Goal: Check status

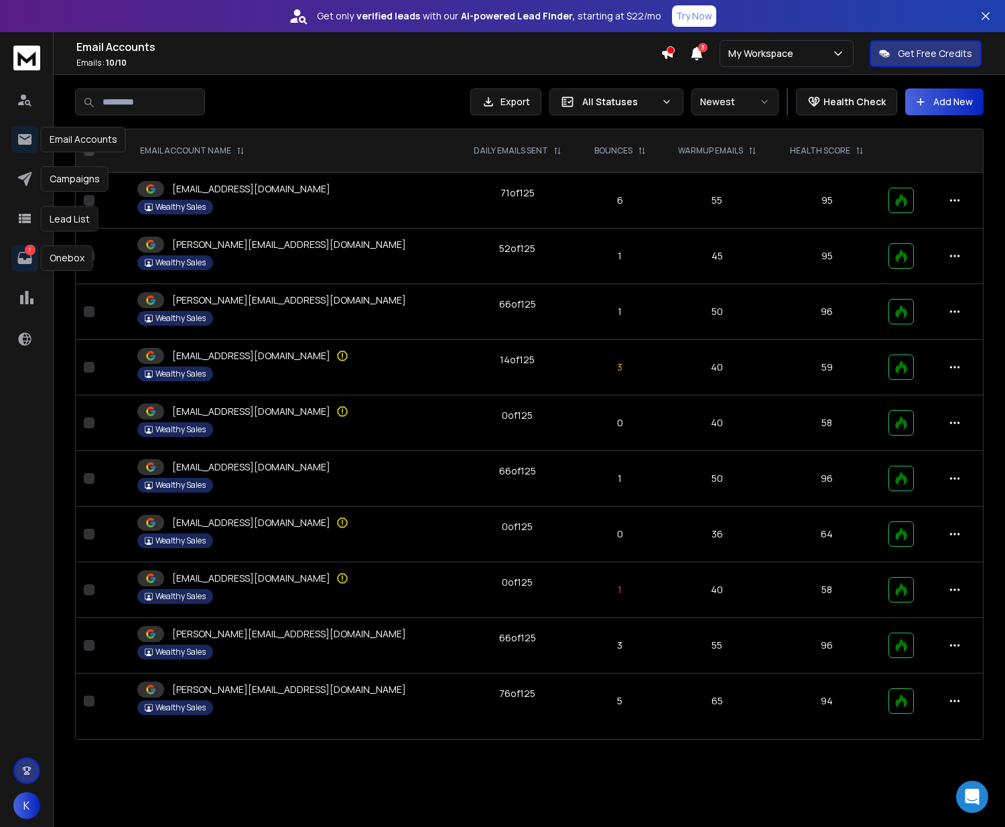
click at [19, 245] on link "1" at bounding box center [24, 258] width 27 height 27
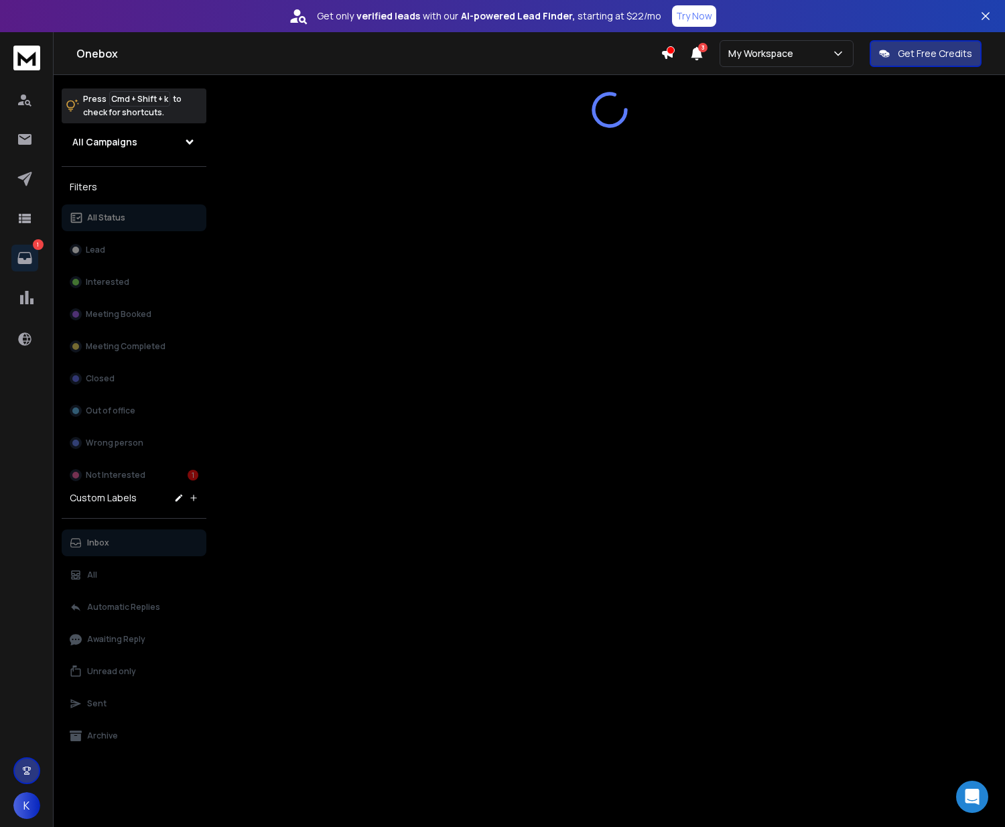
click at [116, 466] on div "All Status Lead Interested Meeting Booked Meeting Completed Closed Out of offic…" at bounding box center [134, 346] width 145 height 284
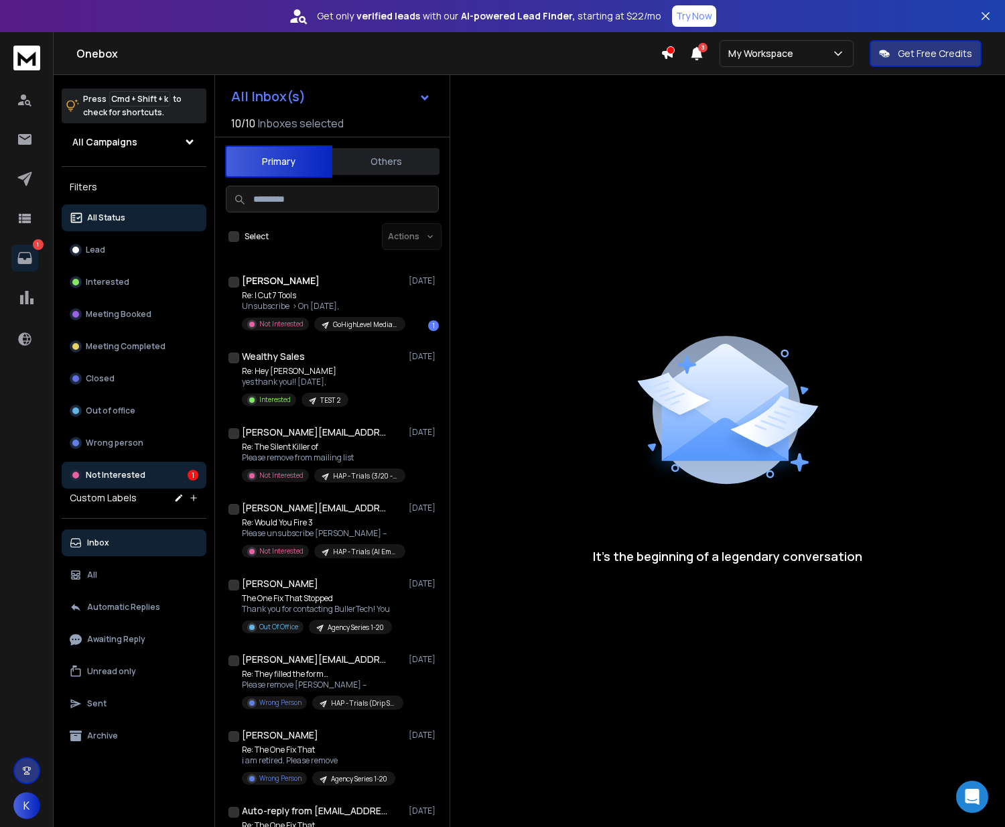
click at [135, 466] on button "Not Interested 1" at bounding box center [134, 475] width 145 height 27
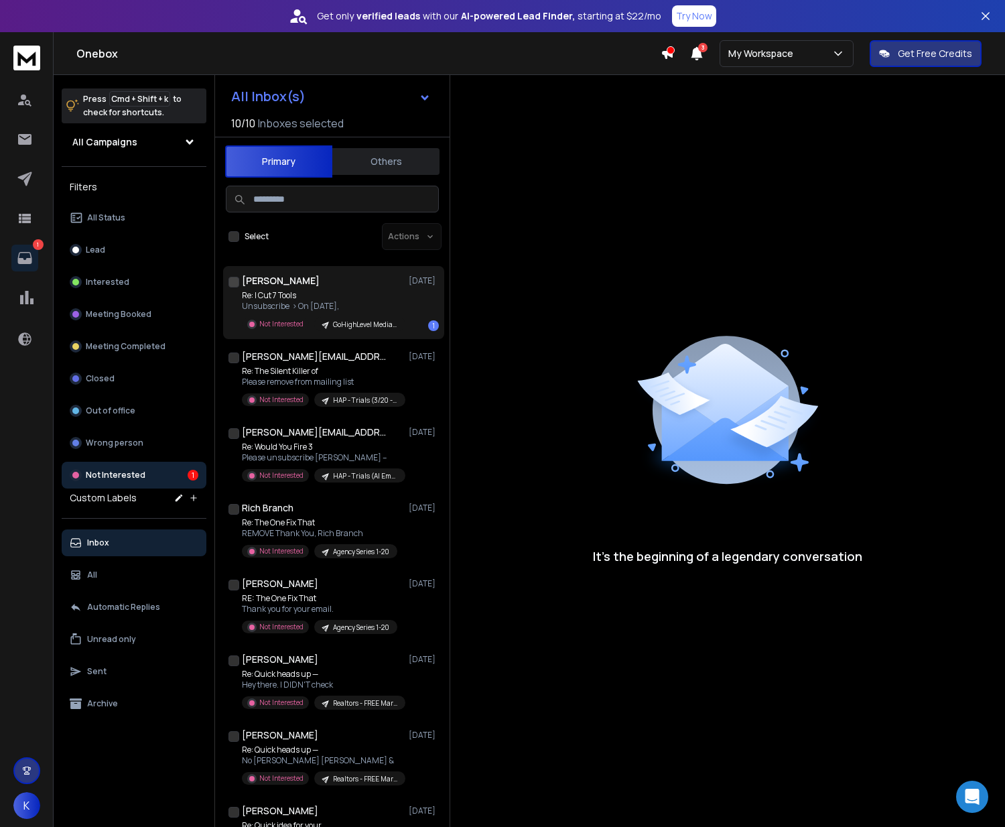
click at [336, 281] on div "[PERSON_NAME] [DATE]" at bounding box center [340, 280] width 197 height 13
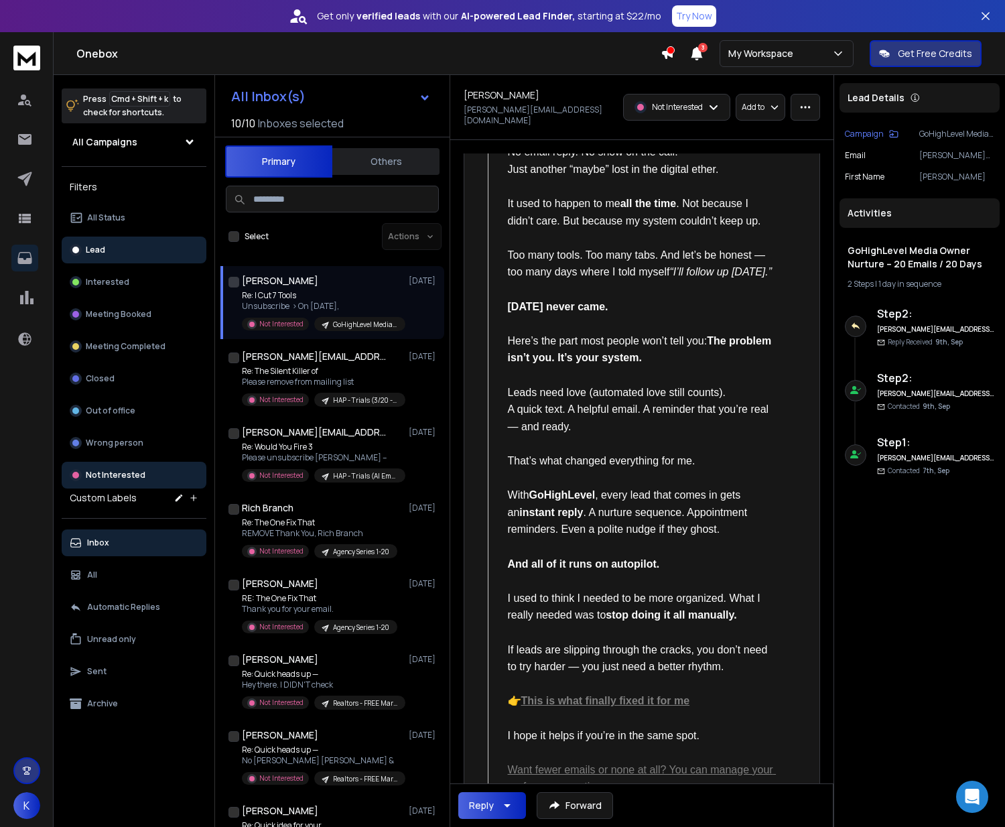
scroll to position [1184, 0]
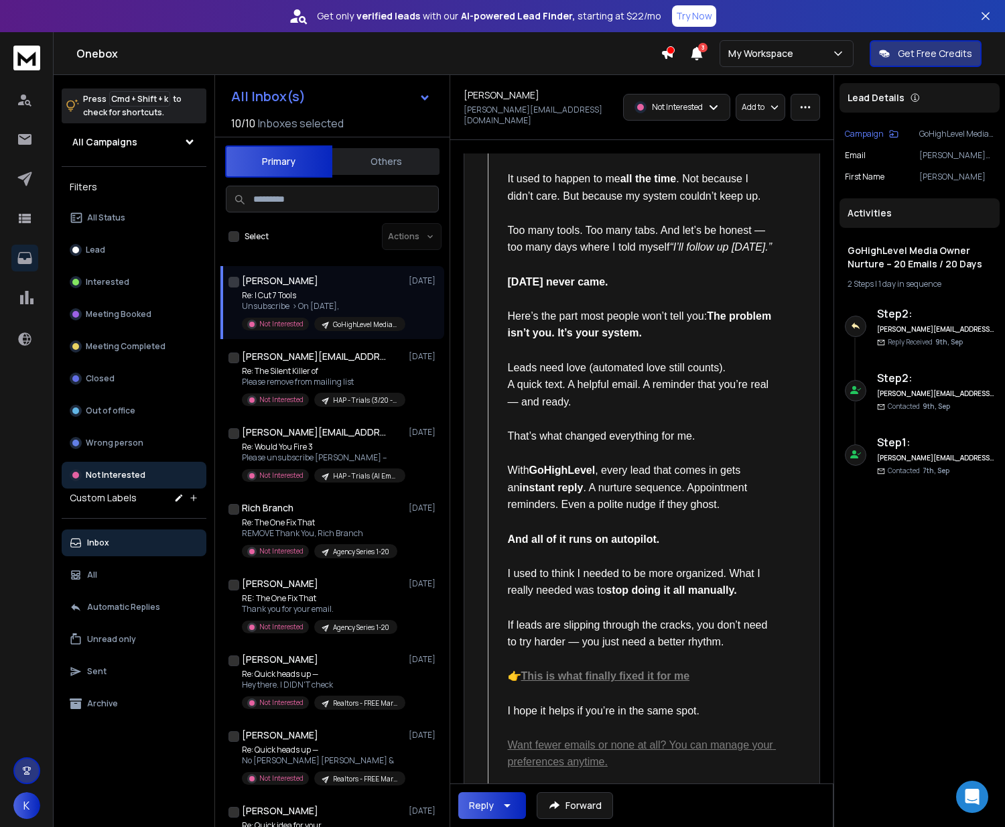
click at [28, 123] on div at bounding box center [26, 221] width 31 height 271
click at [24, 143] on icon at bounding box center [24, 139] width 13 height 11
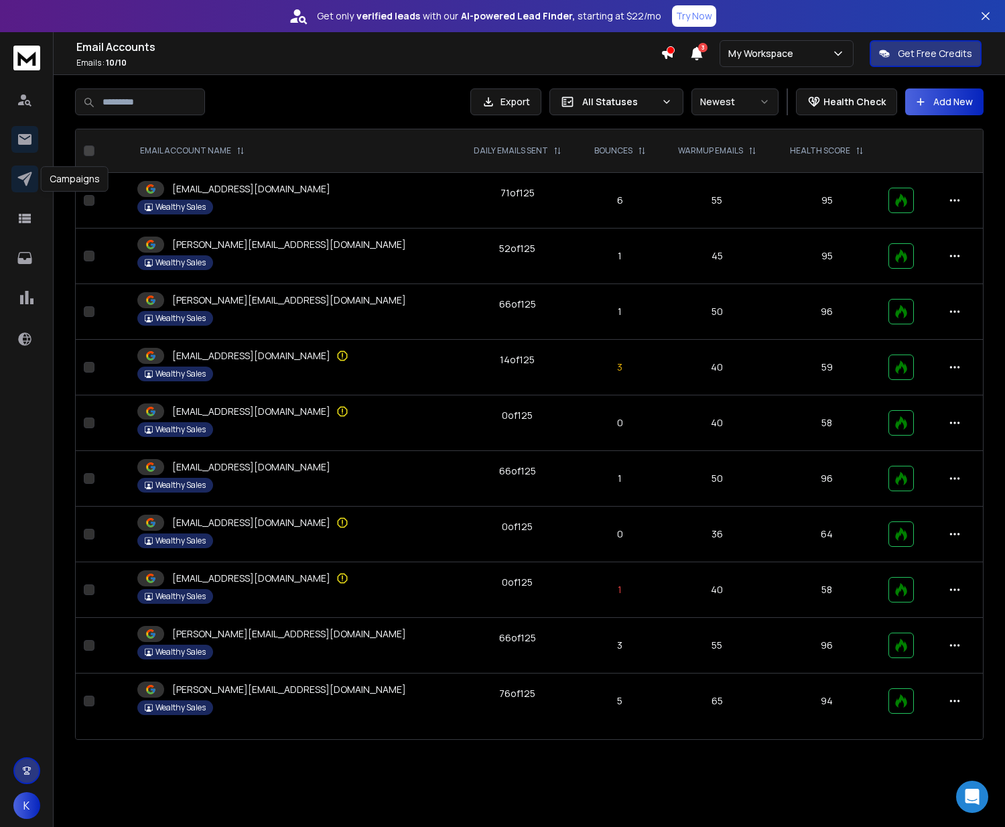
click at [22, 178] on icon at bounding box center [24, 179] width 14 height 14
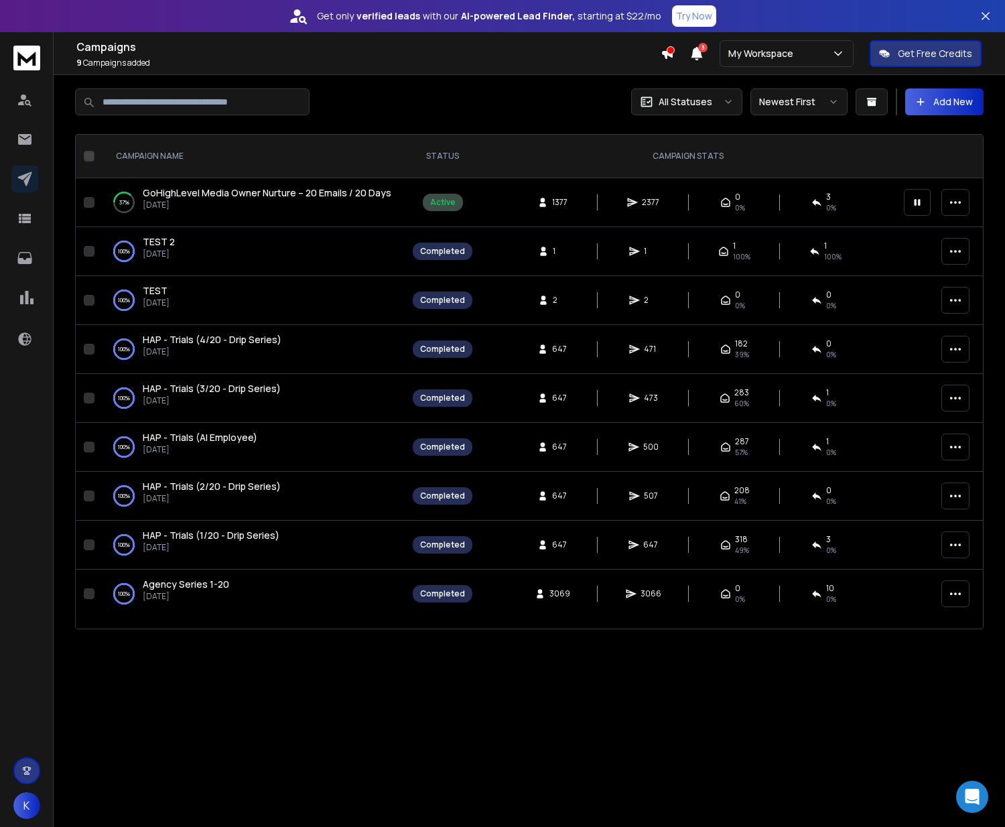
click at [371, 214] on div "GoHighLevel Media Owner Nurture – 20 Emails / 20 Days [DATE]" at bounding box center [267, 202] width 249 height 32
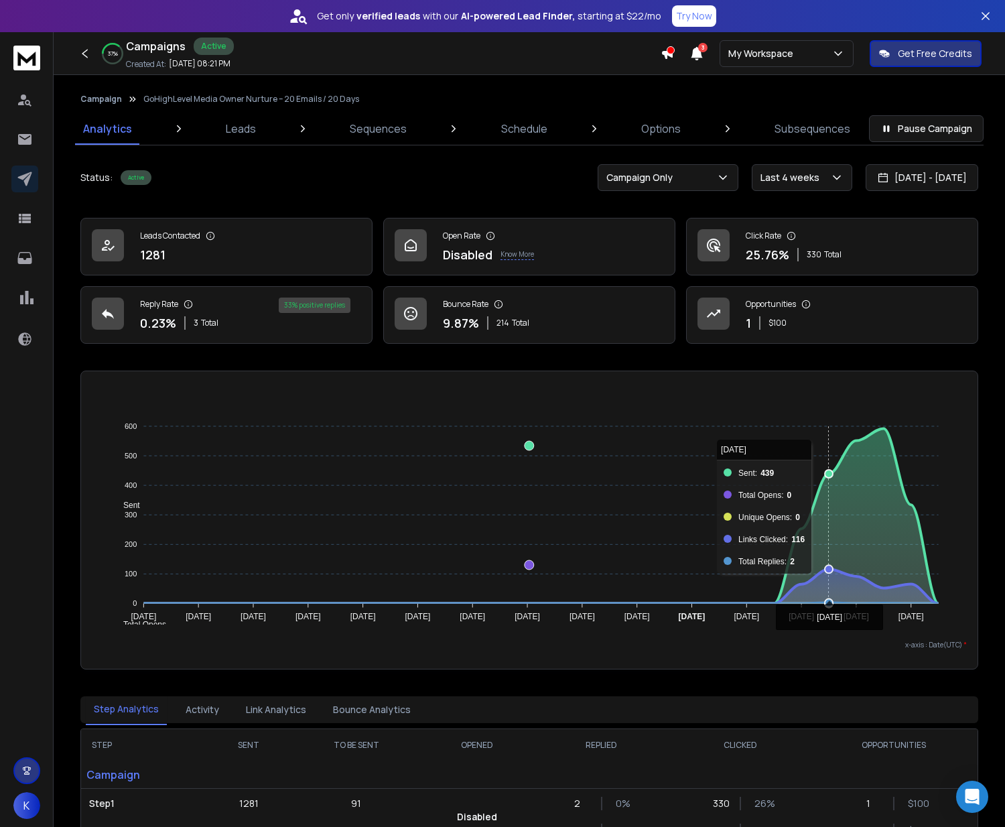
scroll to position [210, 0]
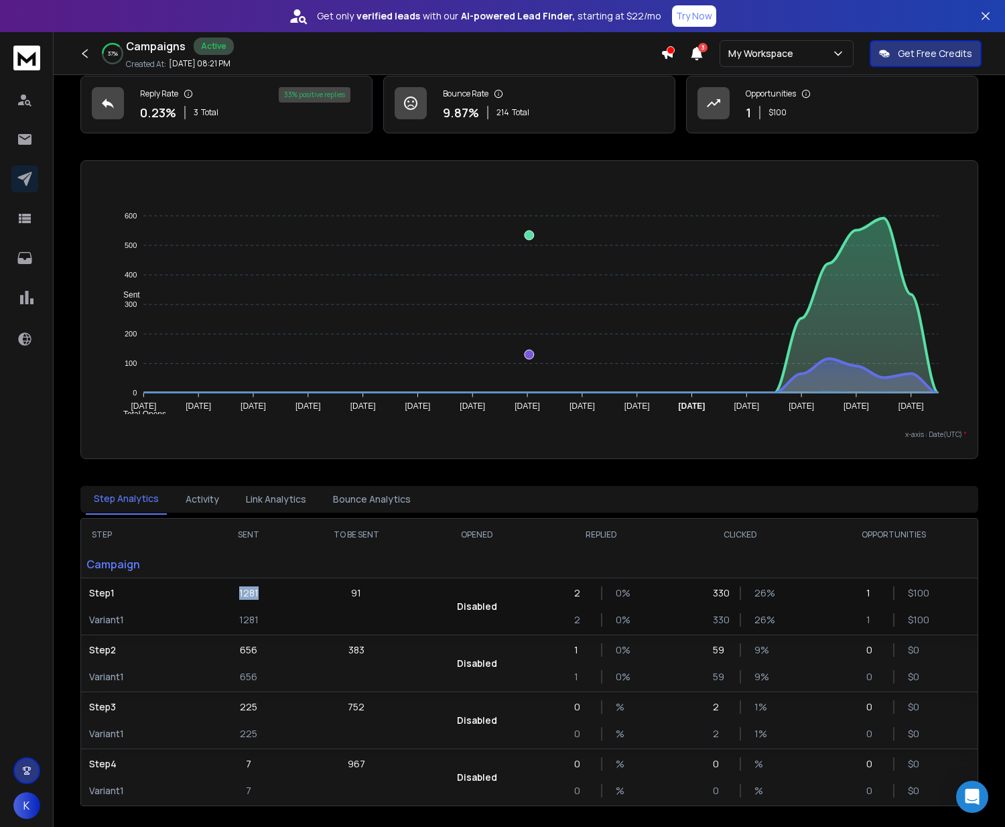
drag, startPoint x: 236, startPoint y: 592, endPoint x: 276, endPoint y: 592, distance: 40.2
click at [276, 592] on div "1281 1281" at bounding box center [249, 606] width 68 height 40
click at [195, 494] on button "Activity" at bounding box center [203, 499] width 50 height 29
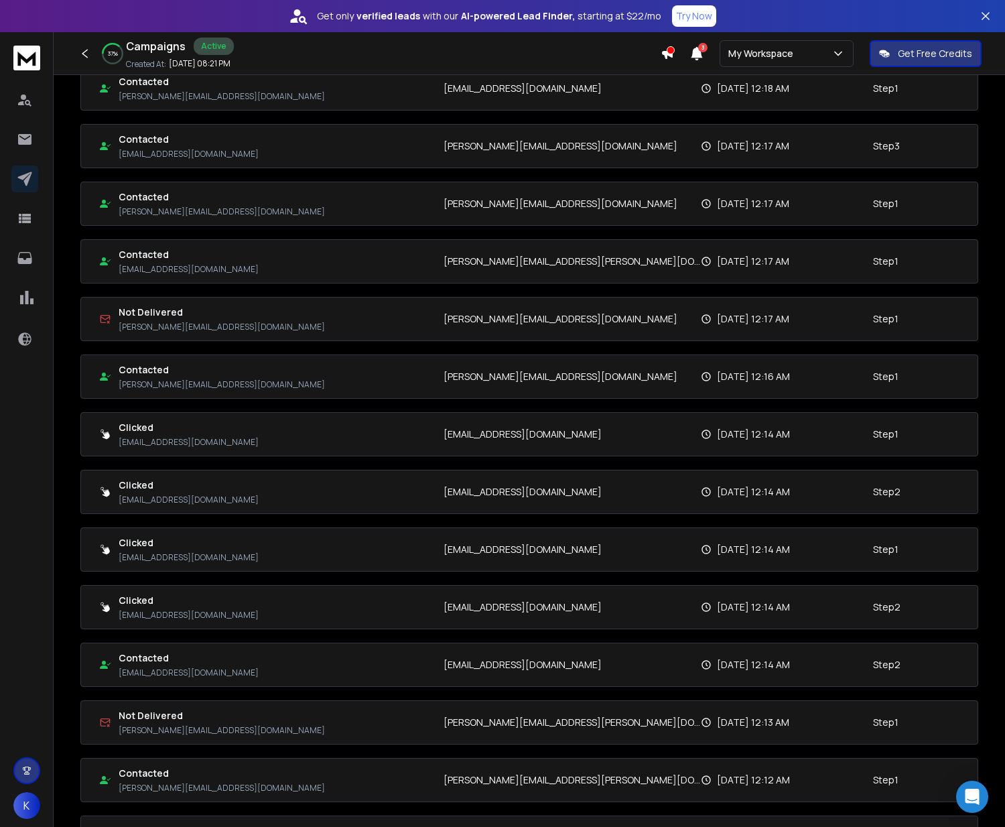
scroll to position [0, 0]
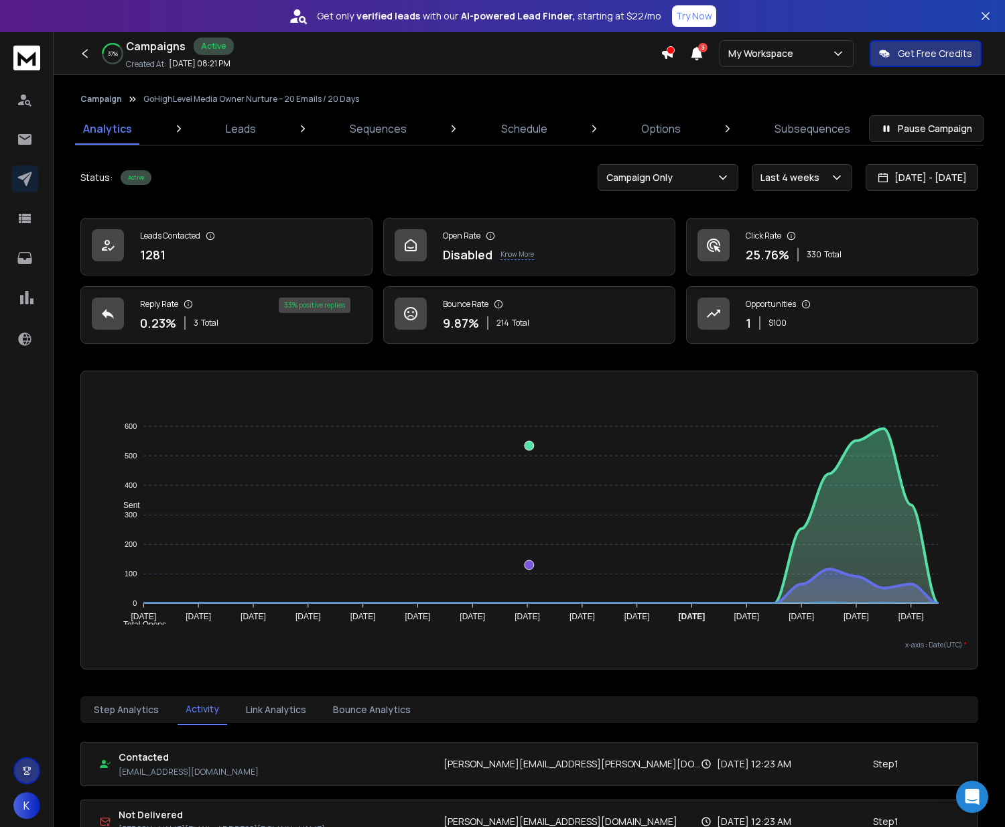
click at [119, 708] on button "Step Analytics" at bounding box center [126, 709] width 81 height 29
